Goal: Navigation & Orientation: Find specific page/section

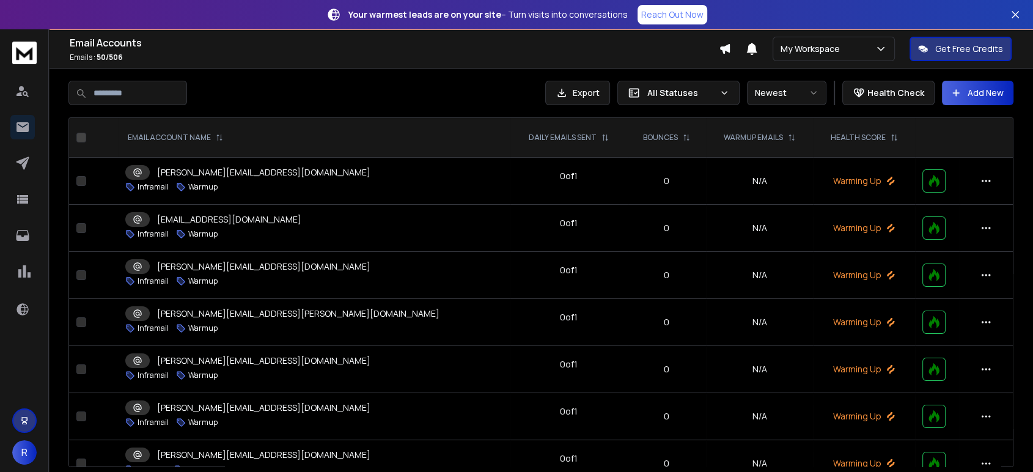
click at [0, 471] on nordpass-portal at bounding box center [0, 472] width 0 height 0
click at [1013, 6] on div at bounding box center [1015, 14] width 11 height 29
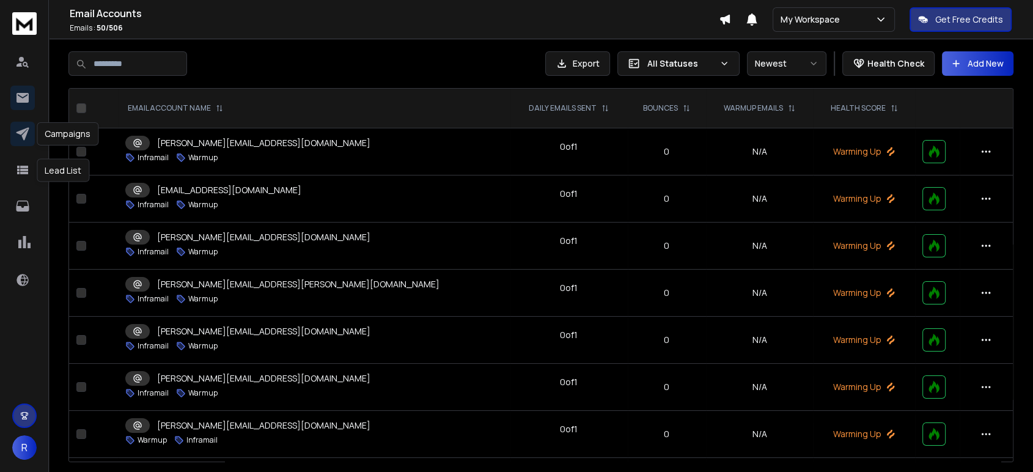
click at [32, 144] on link at bounding box center [22, 134] width 24 height 24
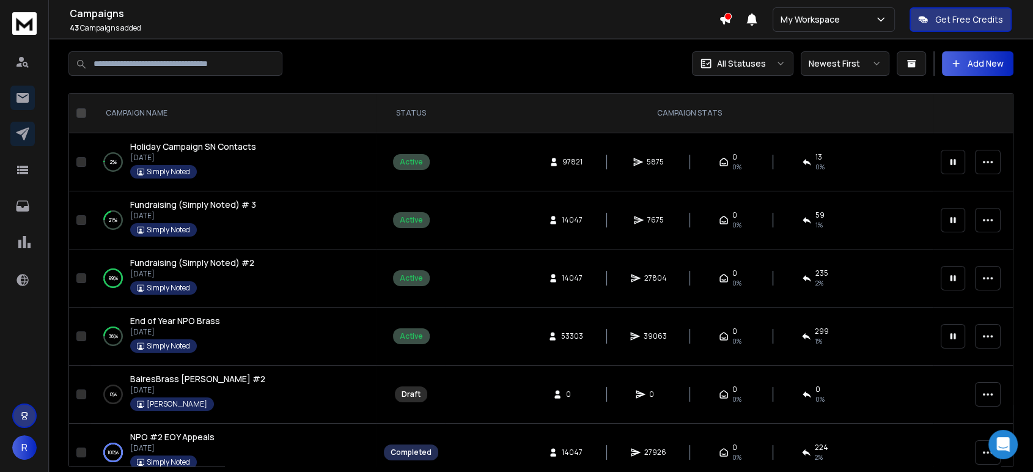
click at [23, 109] on div at bounding box center [24, 100] width 28 height 29
click at [20, 110] on div at bounding box center [24, 100] width 28 height 29
click at [21, 103] on icon at bounding box center [22, 97] width 15 height 15
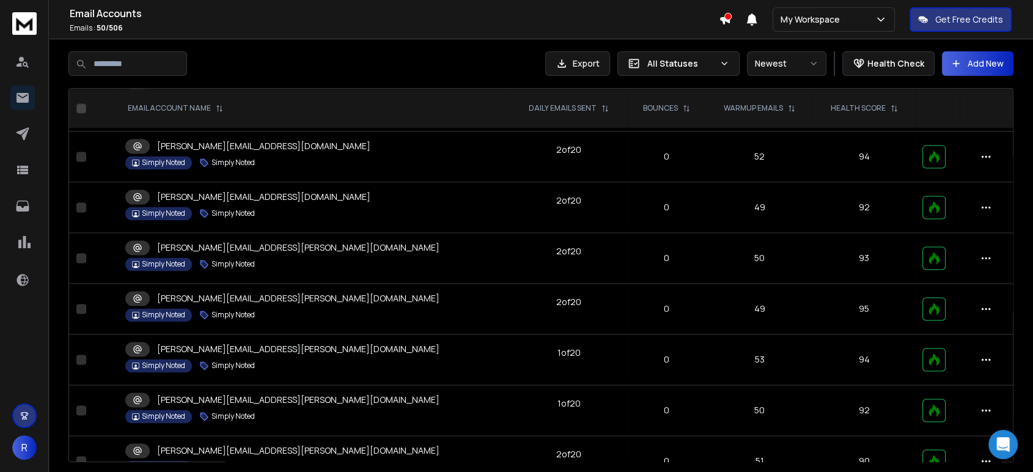
scroll to position [1765, 0]
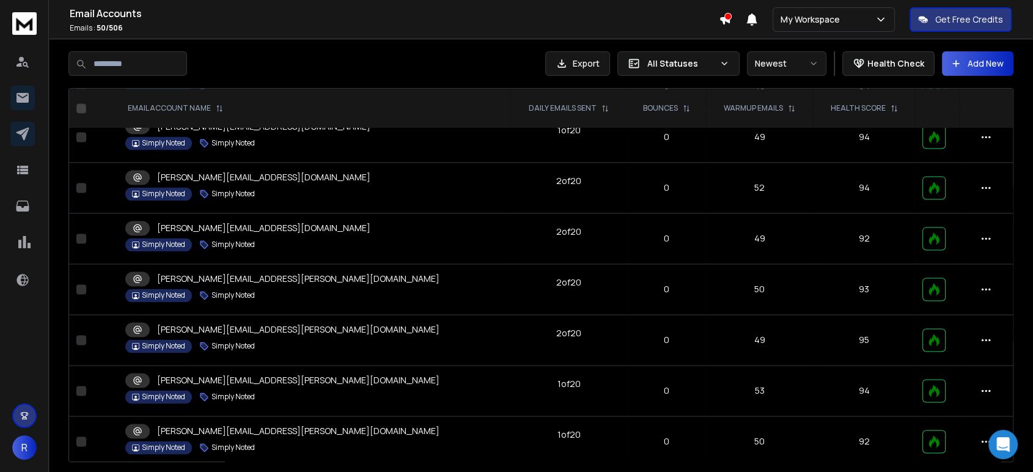
click at [26, 137] on icon at bounding box center [22, 134] width 15 height 15
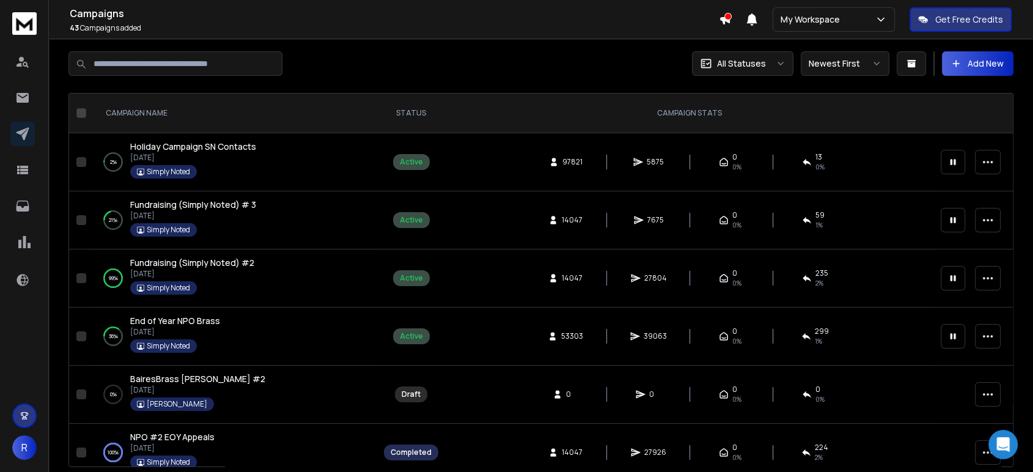
click at [369, 35] on div "Campaigns 43 Campaigns added My Workspace Get Free Credits" at bounding box center [516, 19] width 1033 height 39
click at [415, 59] on div at bounding box center [304, 63] width 473 height 24
